Goal: Communication & Community: Answer question/provide support

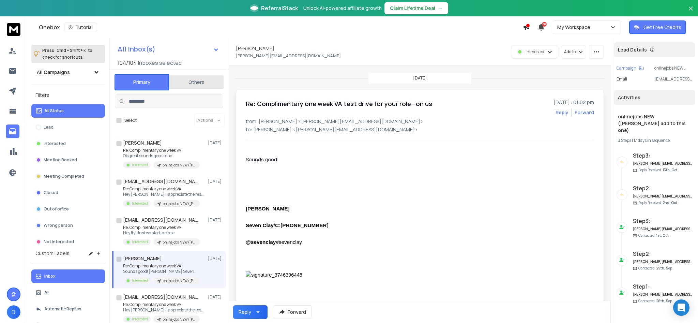
scroll to position [172, 0]
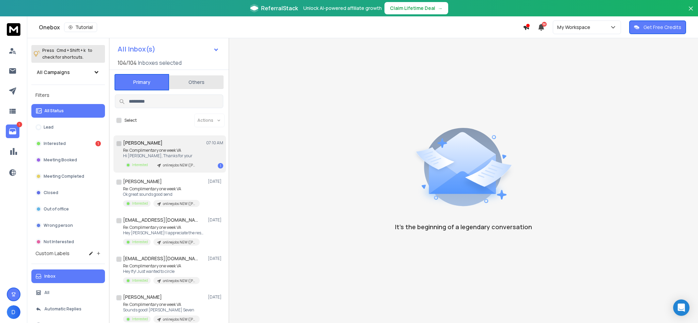
click at [175, 149] on p "Re: Complimentary one week VA" at bounding box center [161, 150] width 77 height 5
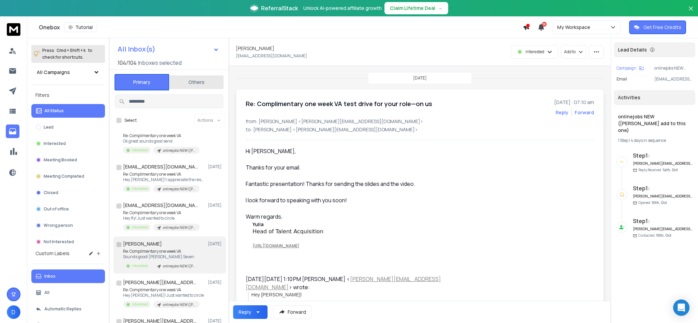
scroll to position [55, 0]
click at [157, 246] on p "Re: Complimentary one week VA" at bounding box center [161, 248] width 77 height 5
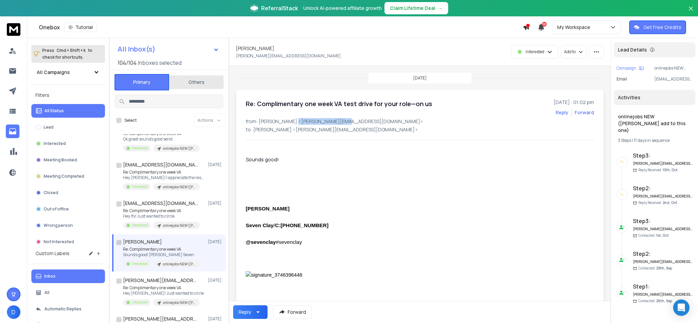
drag, startPoint x: 337, startPoint y: 121, endPoint x: 293, endPoint y: 122, distance: 44.0
click at [293, 122] on p "from: Josh Sprague <josh@sevenclay.com>" at bounding box center [420, 121] width 348 height 7
copy p "[PERSON_NAME][EMAIL_ADDRESS][DOMAIN_NAME]"
